Goal: Task Accomplishment & Management: Manage account settings

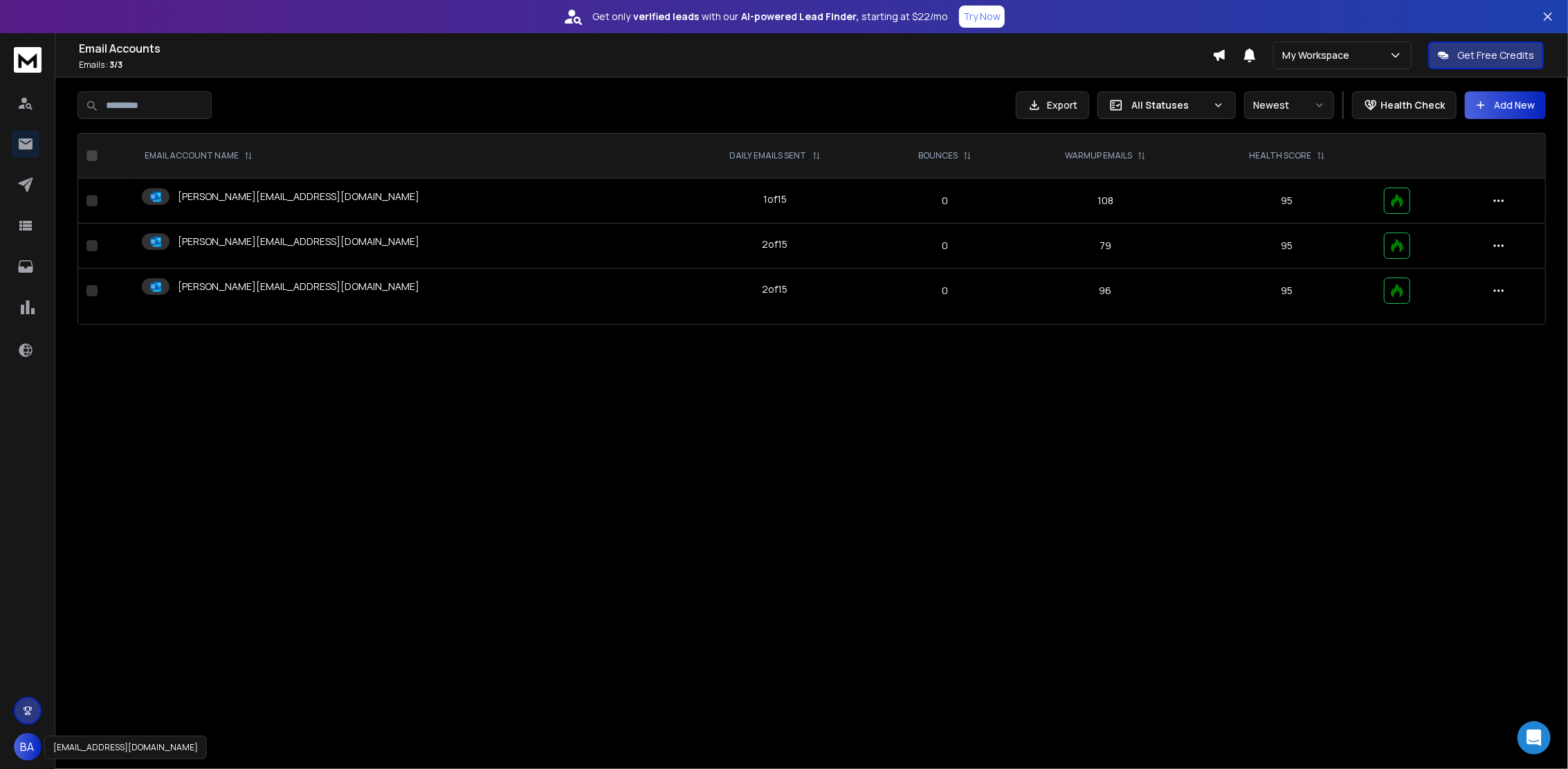
click at [16, 751] on span "BA" at bounding box center [27, 747] width 27 height 27
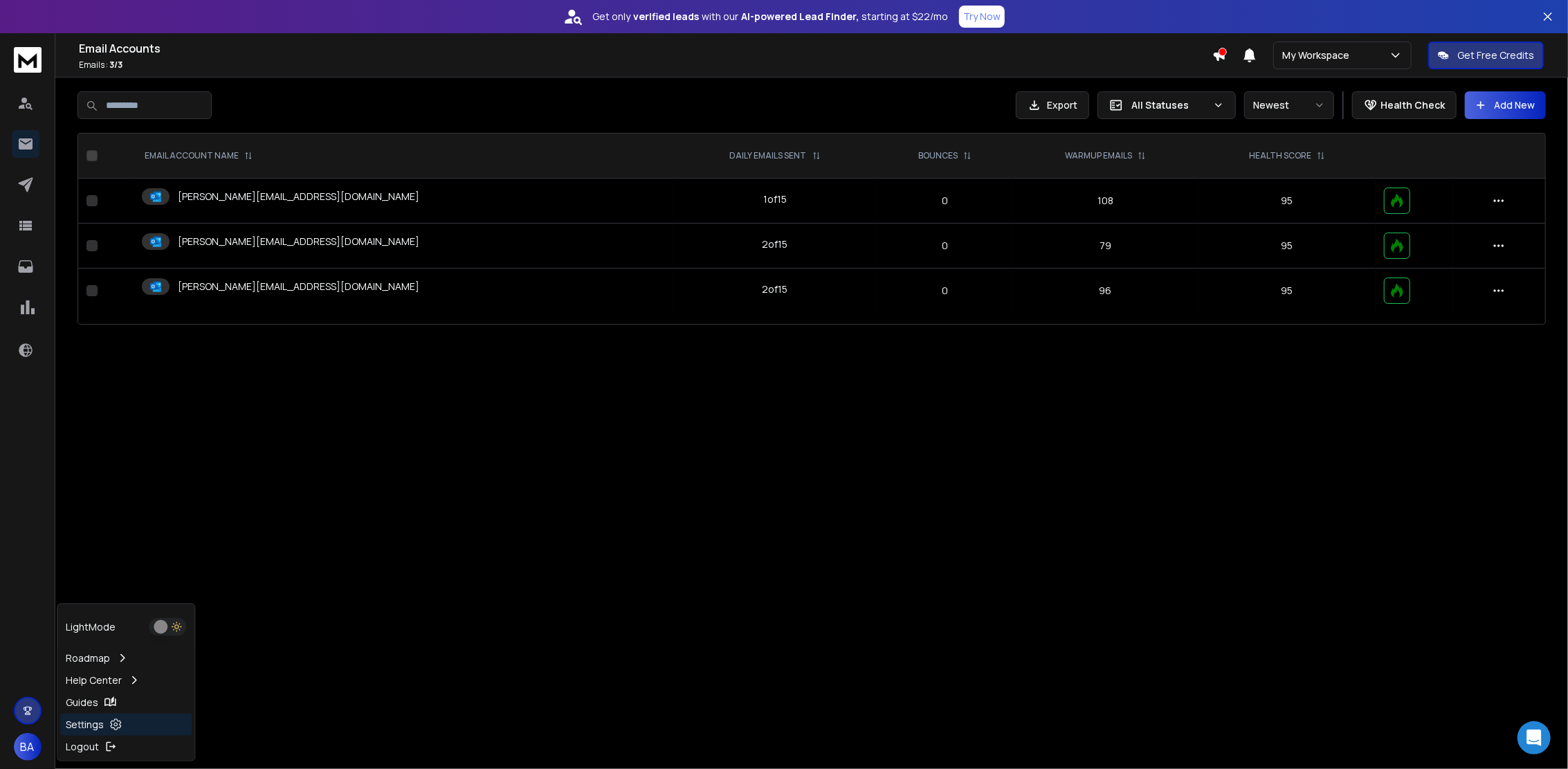
click at [438, 614] on div "Get only verified leads with our AI-powered Lead Finder, starting at $22/mo Try…" at bounding box center [784, 384] width 1568 height 769
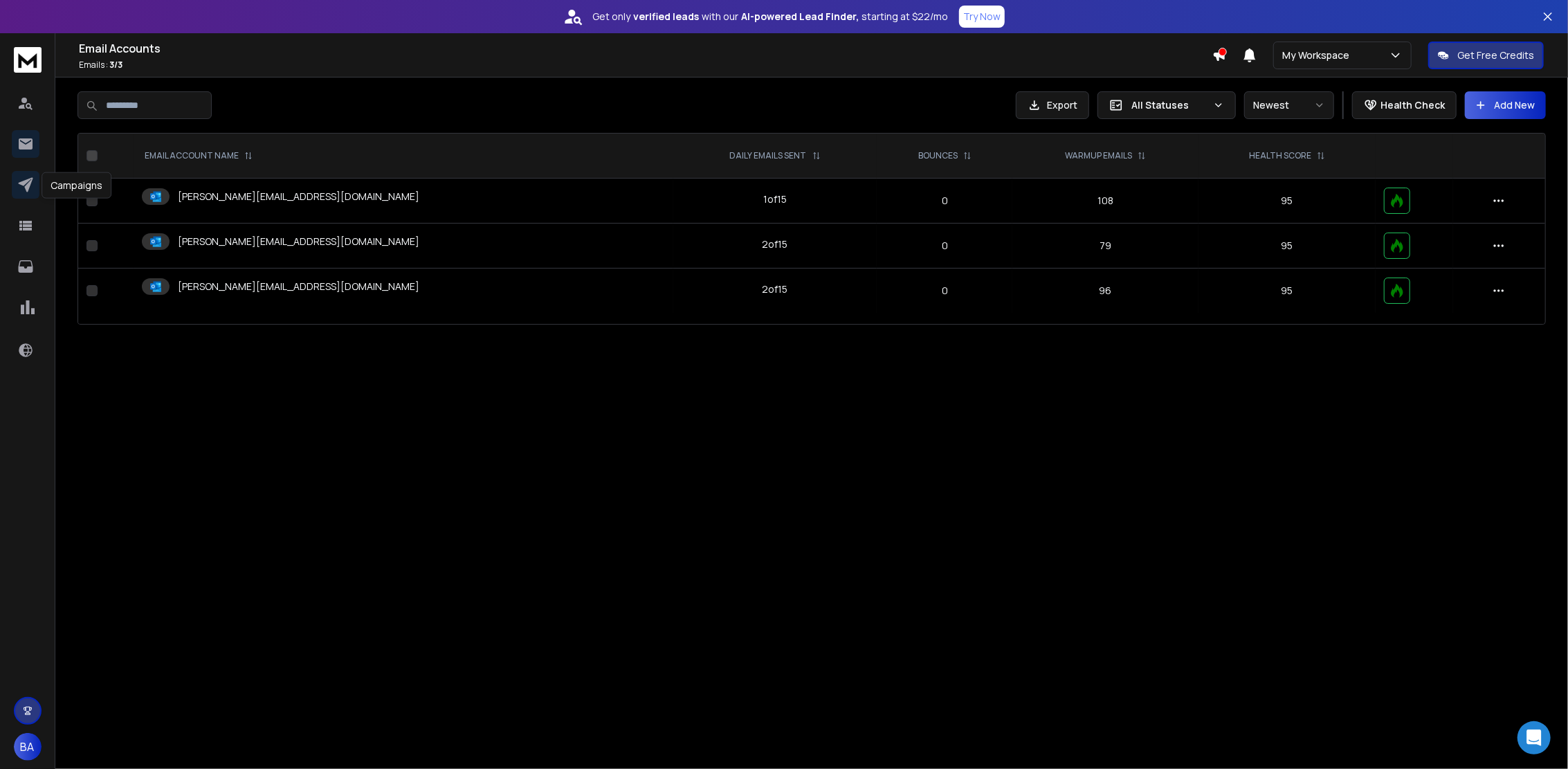
click at [24, 175] on link at bounding box center [25, 184] width 27 height 27
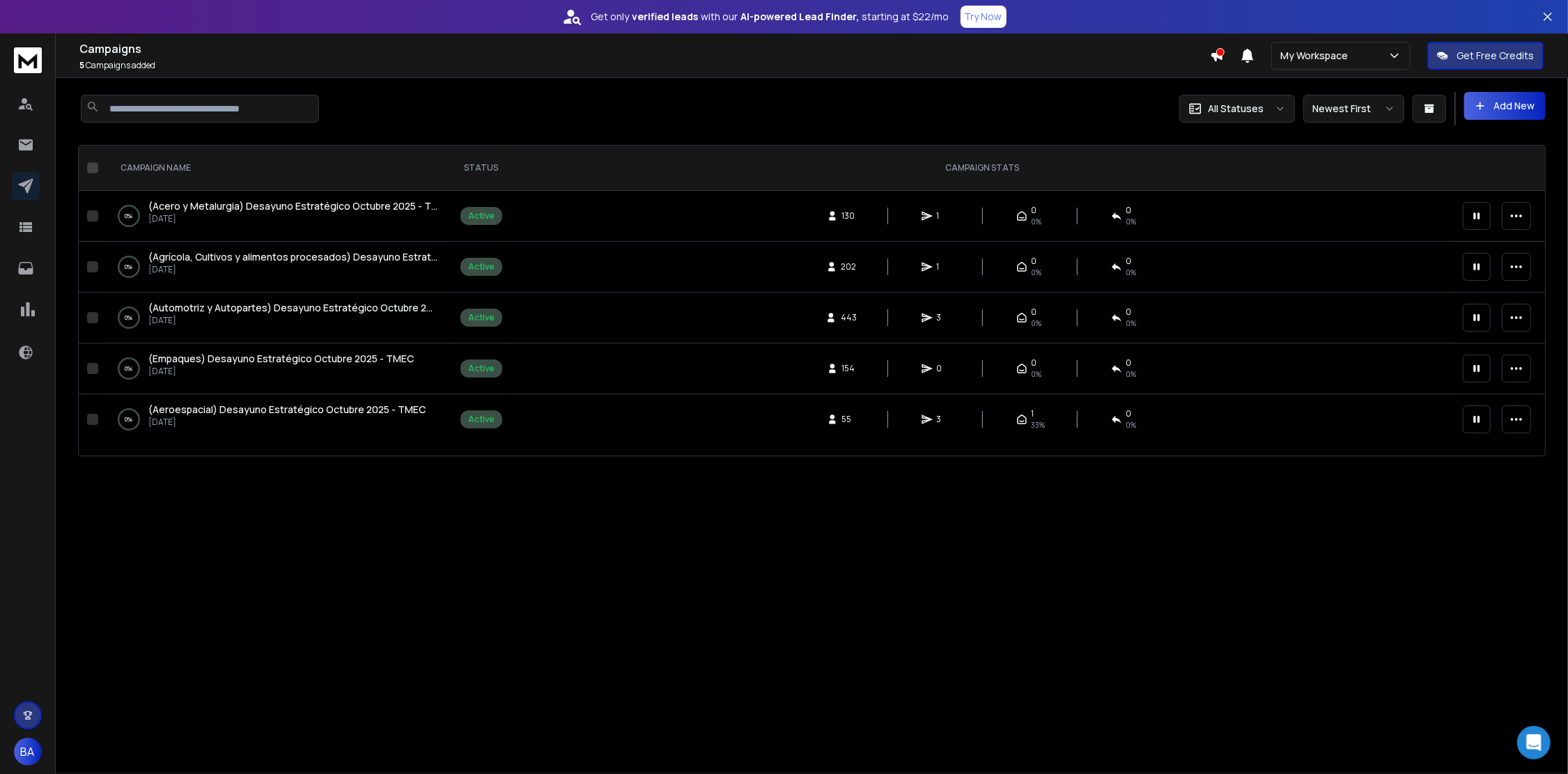
click at [331, 220] on p "[DATE]" at bounding box center [293, 218] width 290 height 11
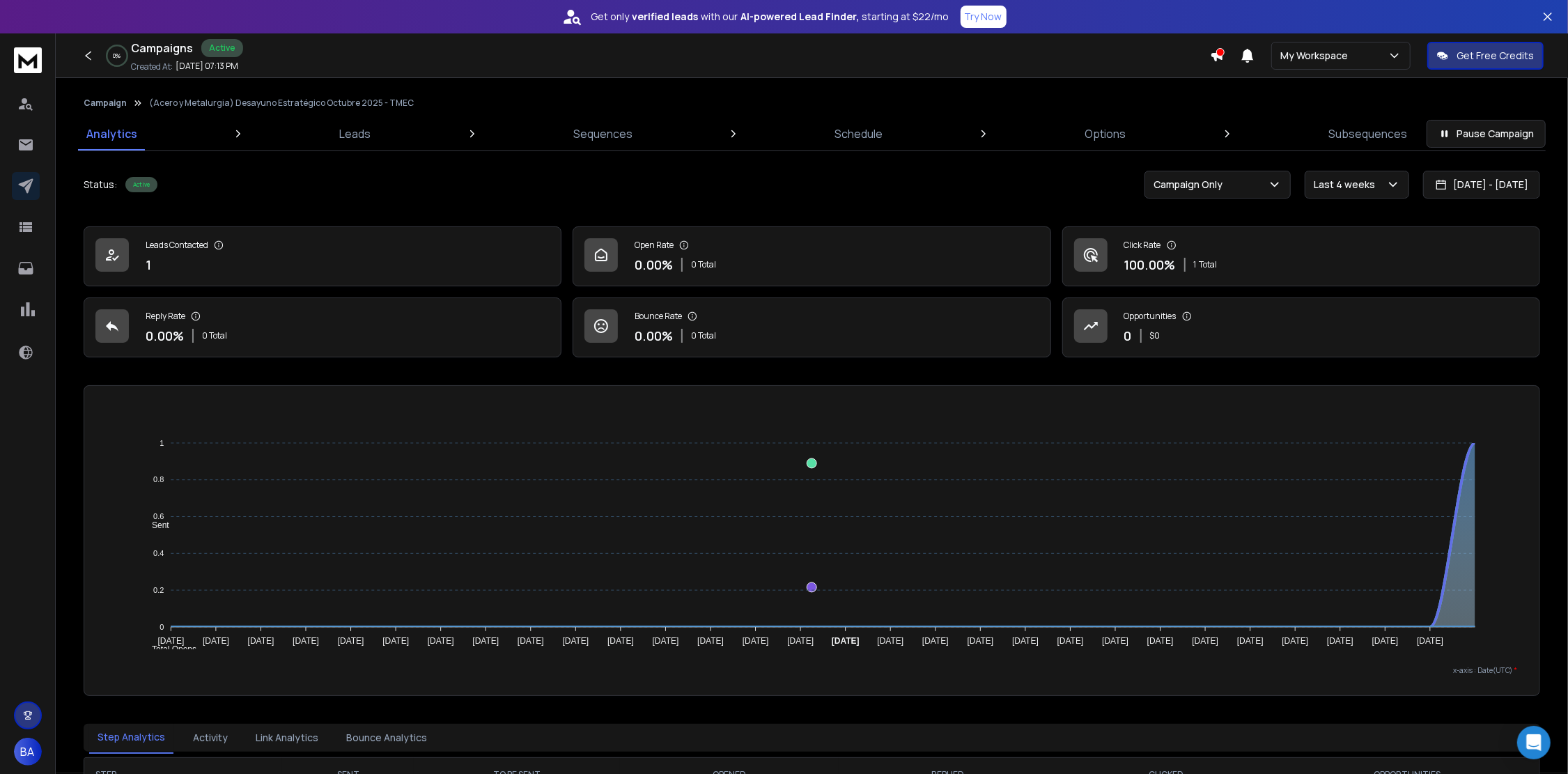
click at [1067, 123] on div "Analytics Leads Sequences Schedule Options Subsequences" at bounding box center [746, 134] width 1338 height 34
click at [1083, 132] on link "Options" at bounding box center [1106, 134] width 58 height 34
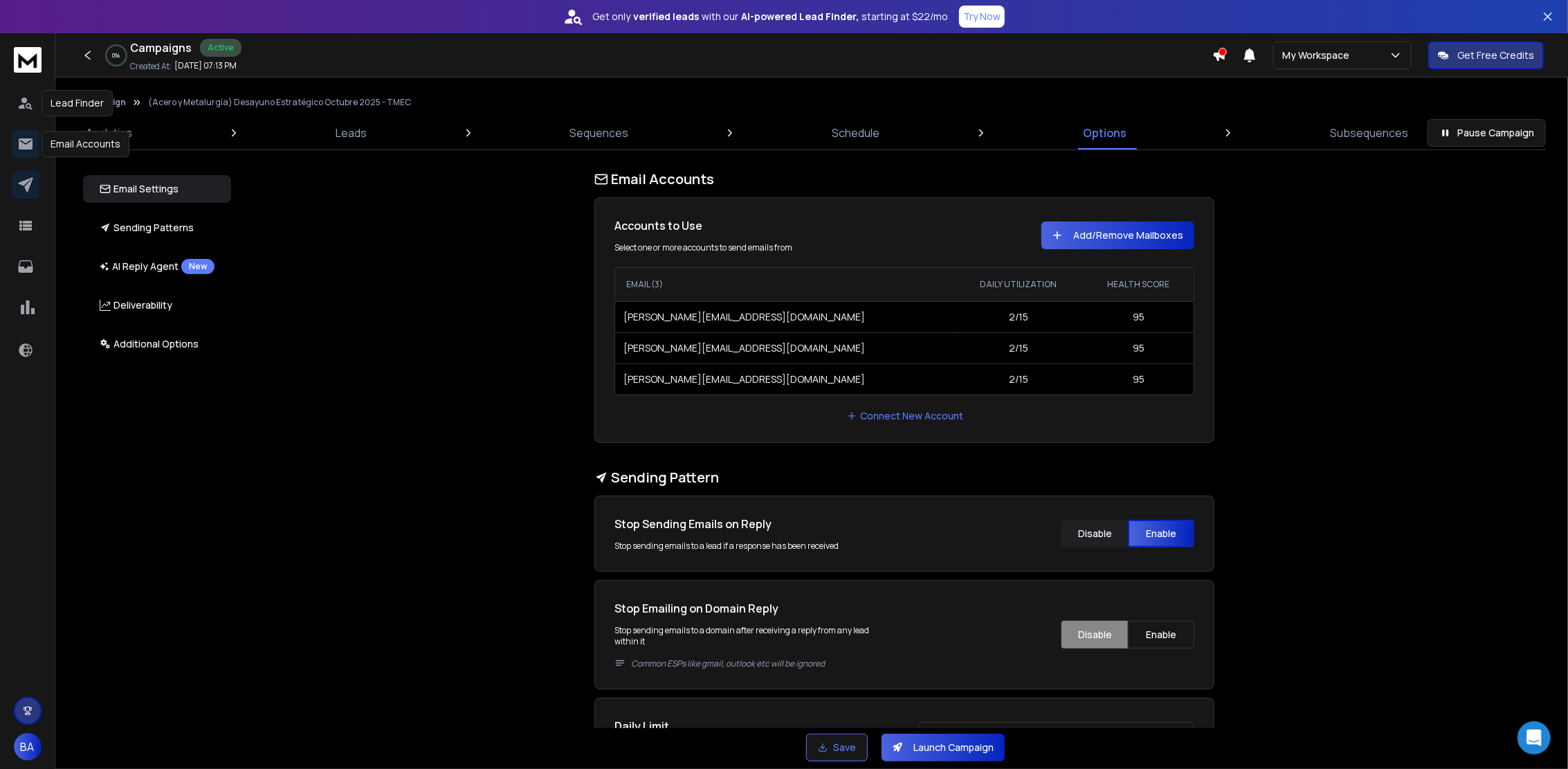
click at [22, 145] on icon at bounding box center [25, 143] width 14 height 11
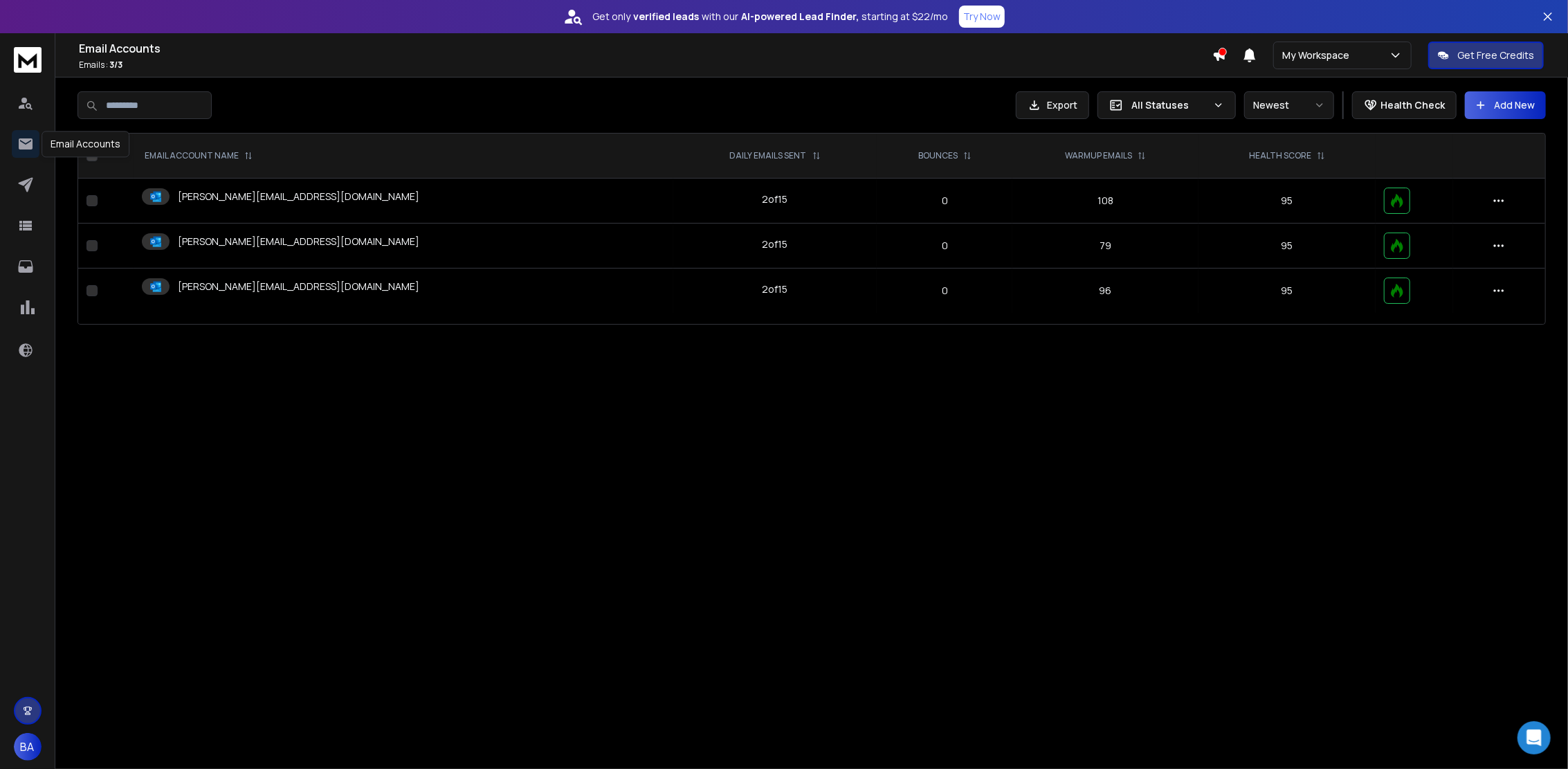
drag, startPoint x: 13, startPoint y: 147, endPoint x: 17, endPoint y: 123, distance: 24.3
click at [13, 147] on link at bounding box center [25, 143] width 27 height 27
